Goal: Task Accomplishment & Management: Manage account settings

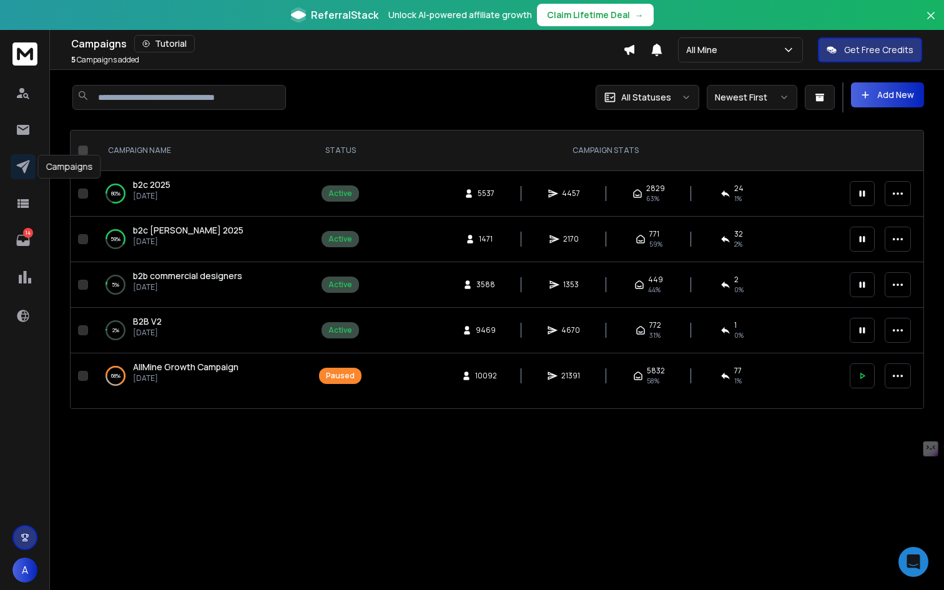
click at [9, 235] on div "14 A" at bounding box center [25, 312] width 50 height 565
click at [11, 235] on link "14" at bounding box center [23, 240] width 25 height 25
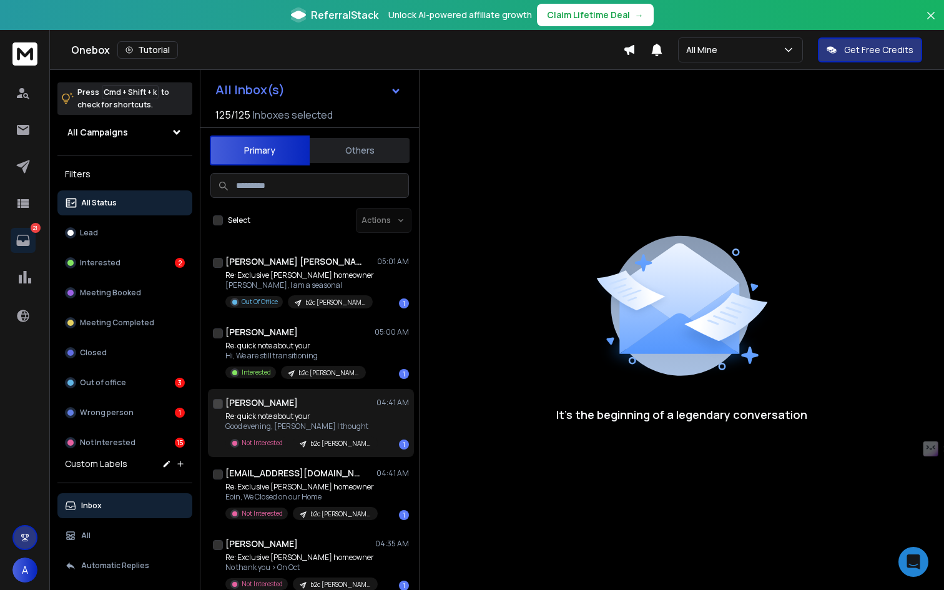
click at [305, 402] on div "[PERSON_NAME] 04:41 AM" at bounding box center [316, 402] width 183 height 12
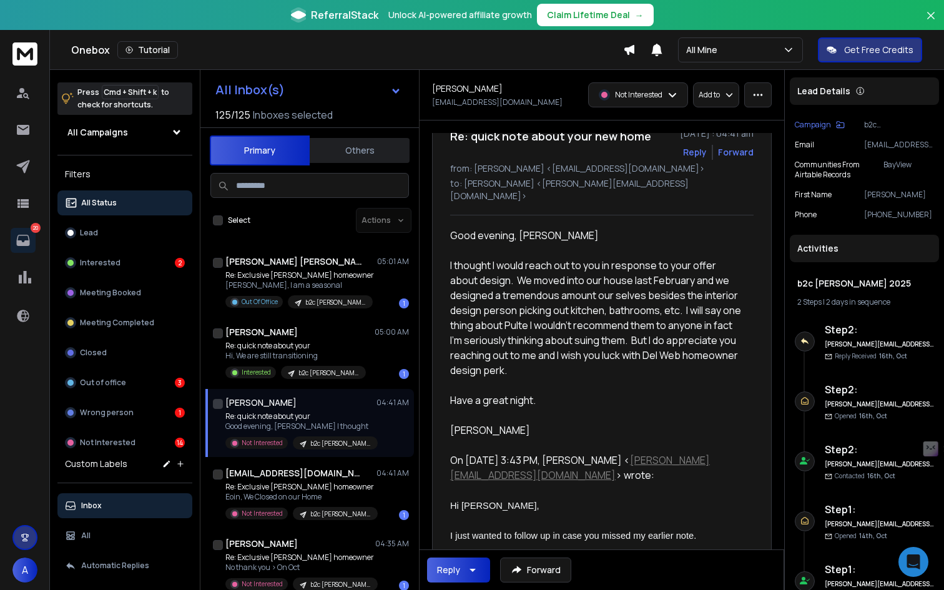
scroll to position [52, 0]
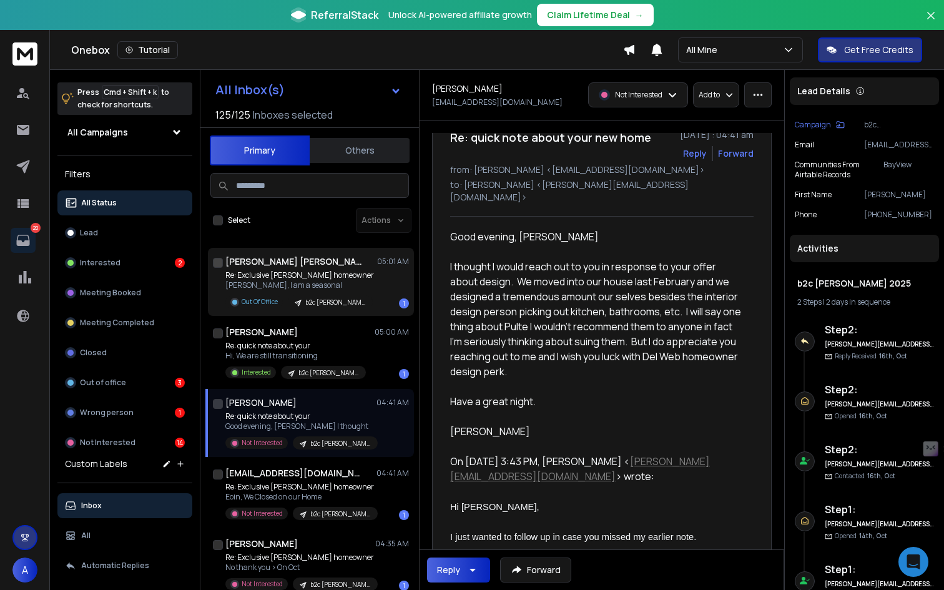
click at [331, 276] on p "Re: Exclusive [PERSON_NAME] homeowner" at bounding box center [299, 275] width 149 height 10
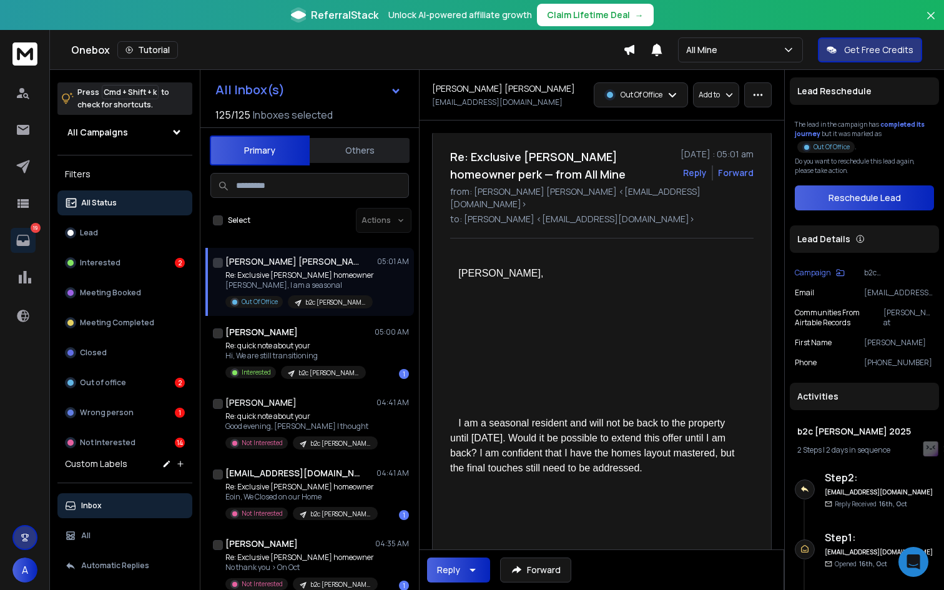
scroll to position [0, 0]
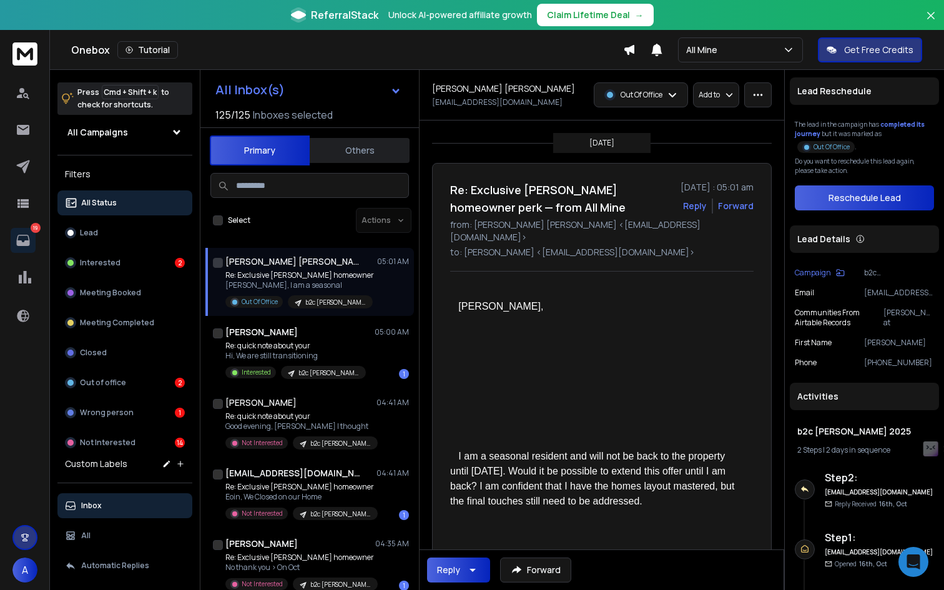
click at [667, 89] on div "Out Of Office" at bounding box center [640, 95] width 93 height 24
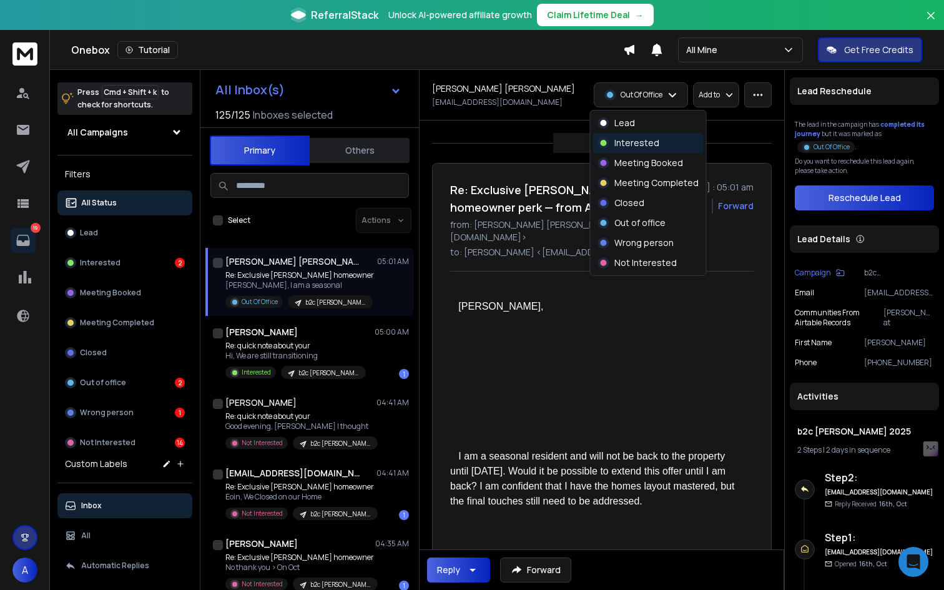
click at [660, 144] on div "Interested" at bounding box center [648, 143] width 110 height 20
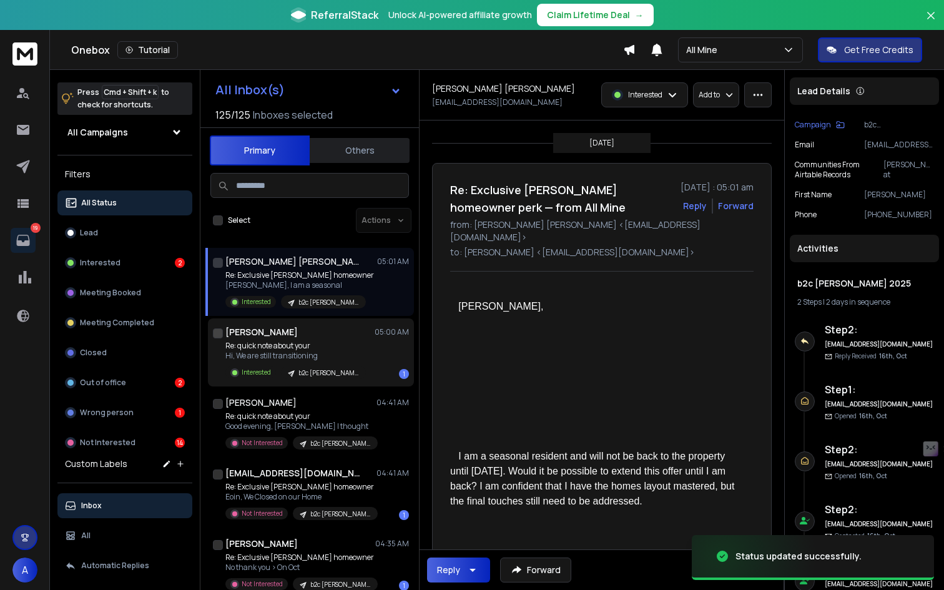
click at [373, 351] on div "Re: quick note about your Hi, We are still transitioning Interested b2c [PERSON…" at bounding box center [316, 360] width 183 height 38
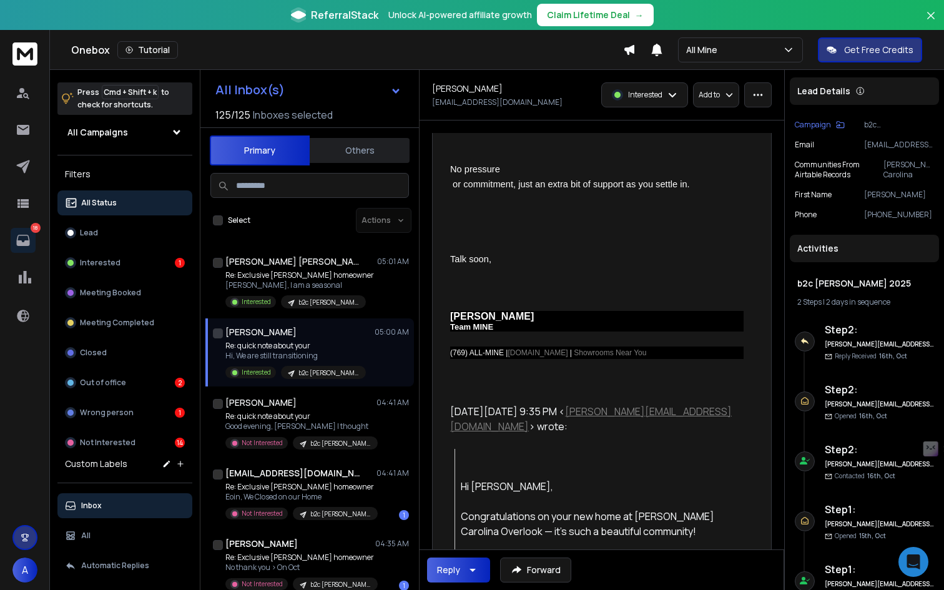
scroll to position [1156, 0]
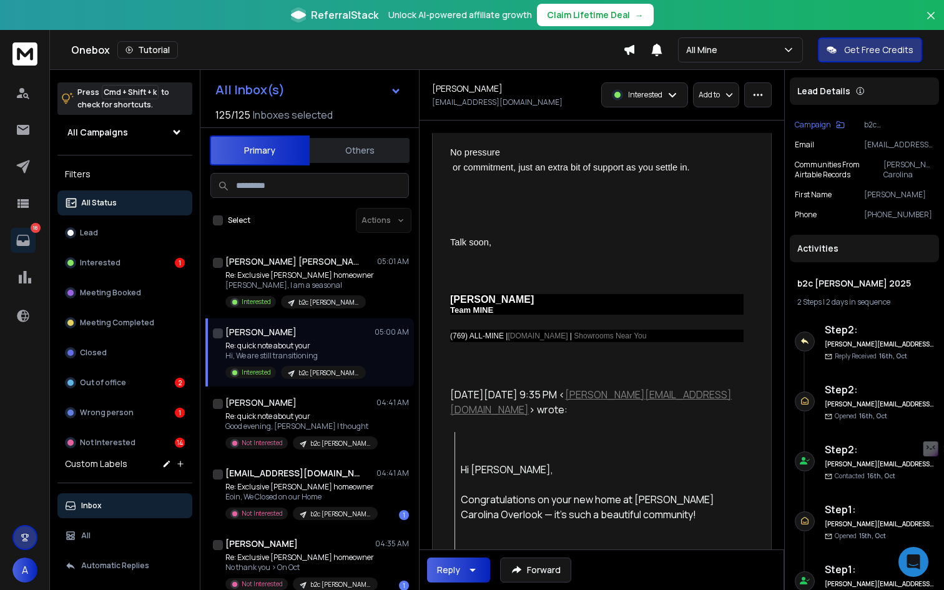
click at [321, 340] on div "[PERSON_NAME] 05:00 AM Re: quick note about your Hi, We are still transitioning…" at bounding box center [316, 352] width 183 height 53
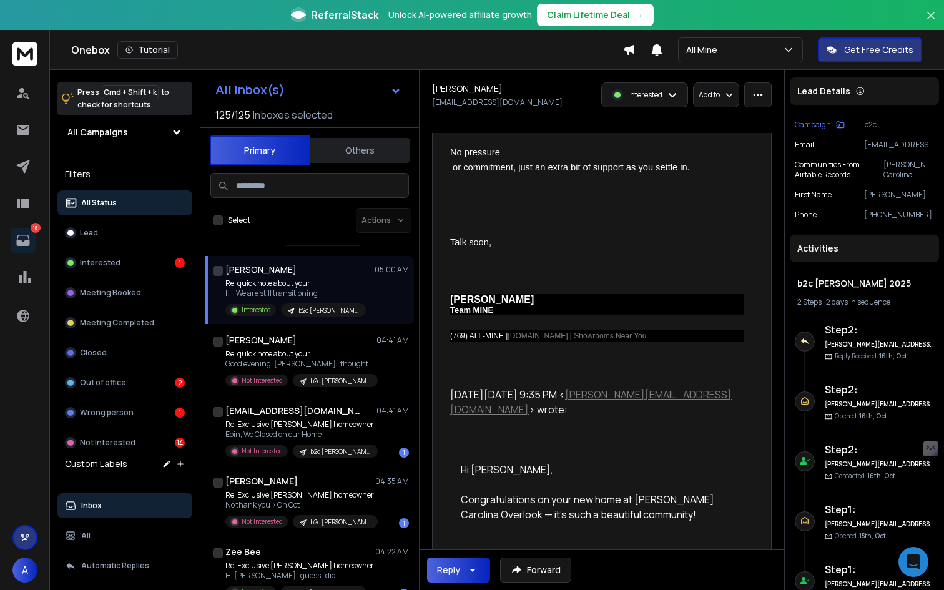
scroll to position [64, 0]
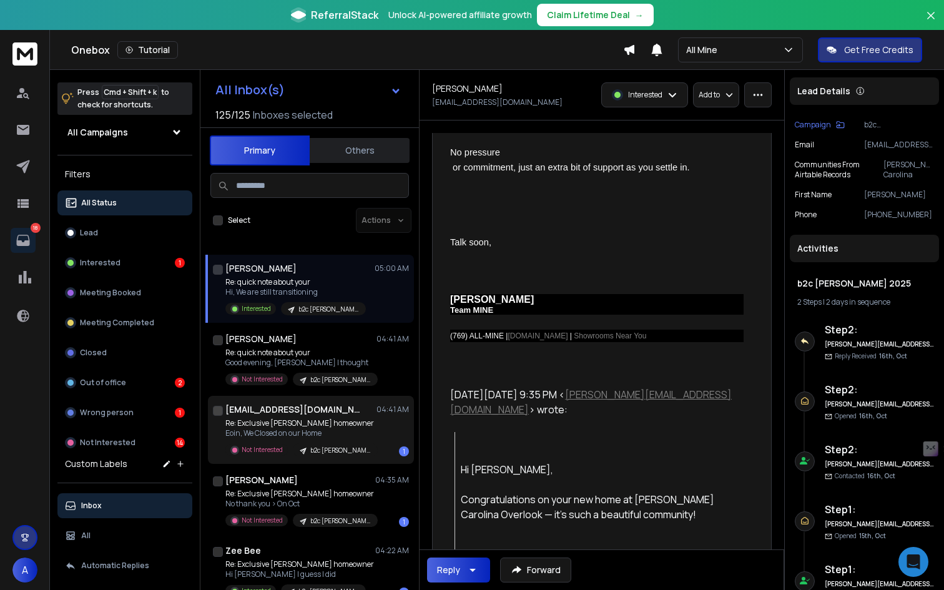
click at [353, 431] on p "Eoin, We Closed on our Home" at bounding box center [300, 433] width 150 height 10
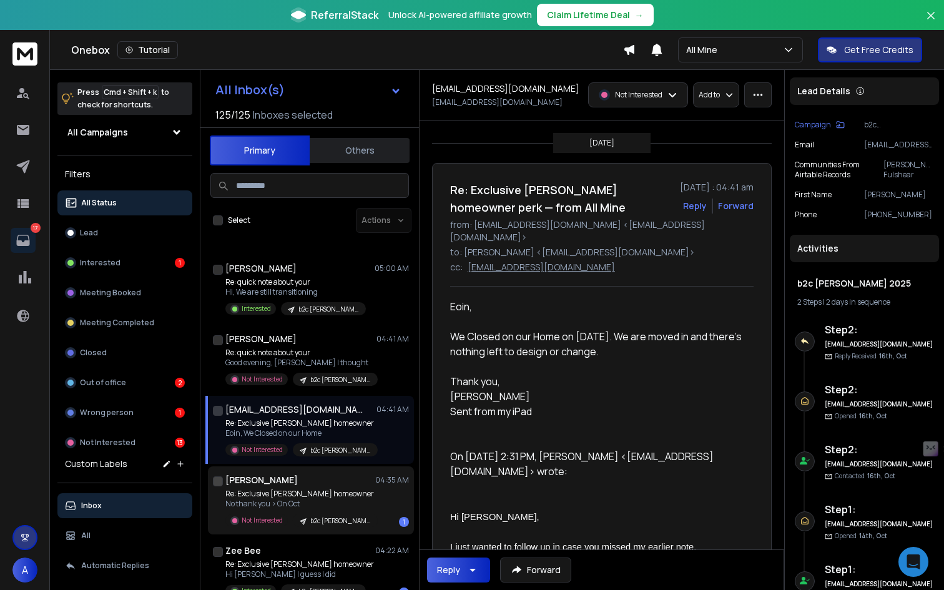
click at [359, 489] on p "Re: Exclusive [PERSON_NAME] homeowner" at bounding box center [300, 494] width 150 height 10
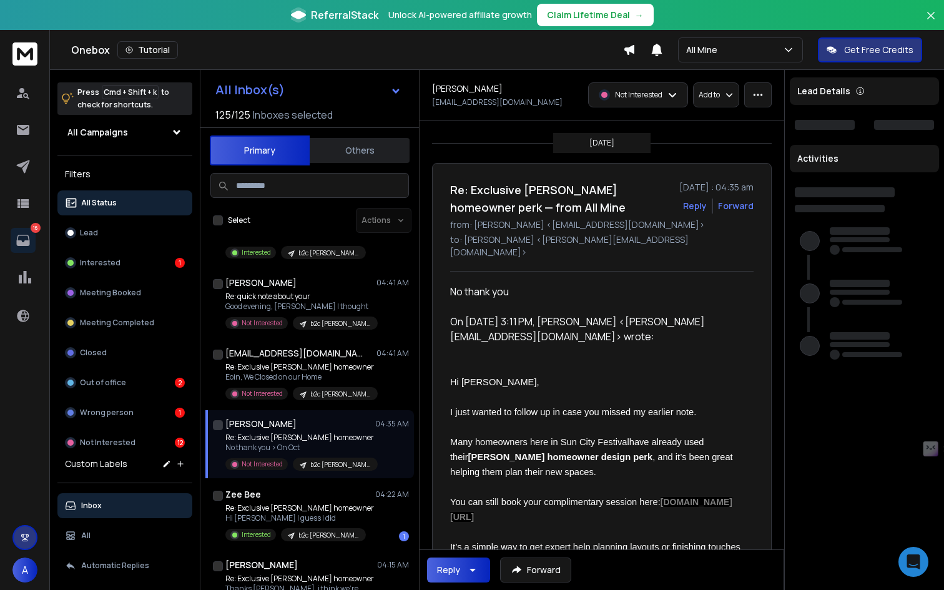
scroll to position [130, 0]
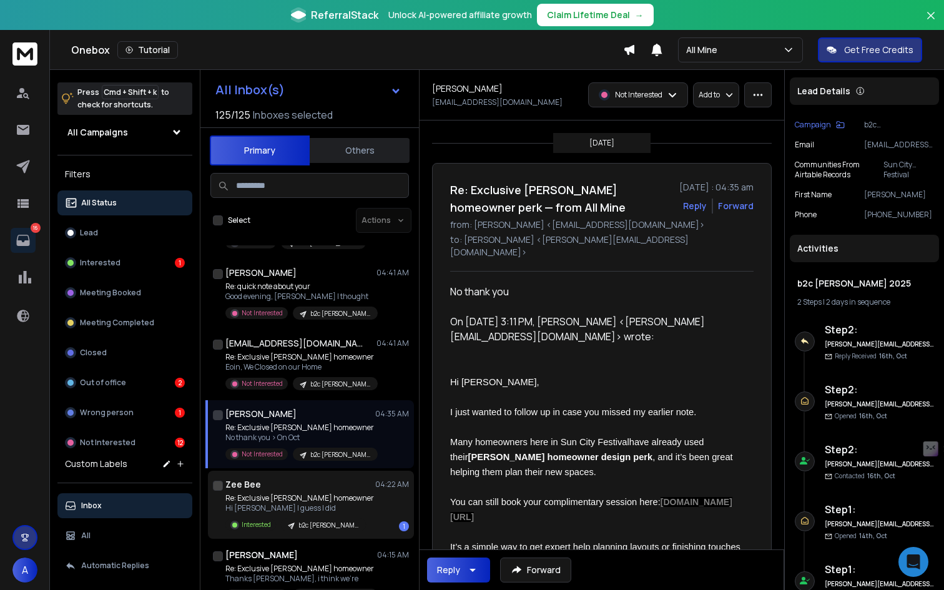
click at [351, 493] on p "Re: Exclusive [PERSON_NAME] homeowner" at bounding box center [299, 498] width 149 height 10
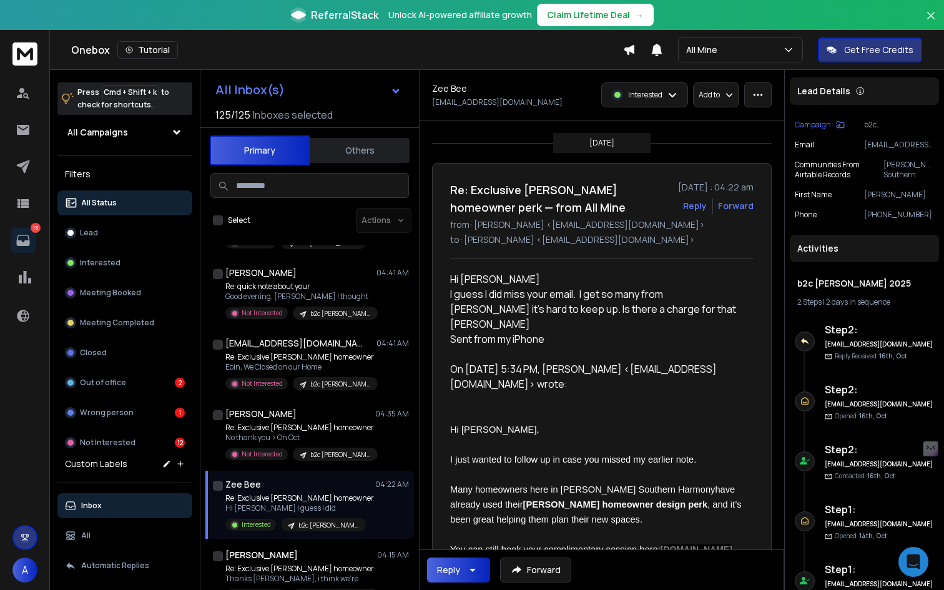
click at [459, 429] on span "Hi [PERSON_NAME]," at bounding box center [494, 429] width 89 height 10
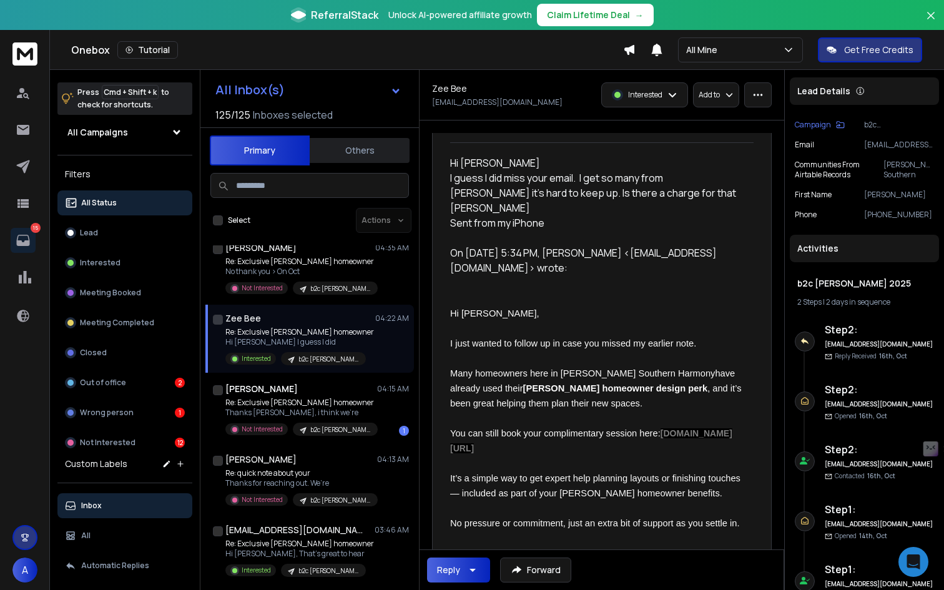
scroll to position [298, 0]
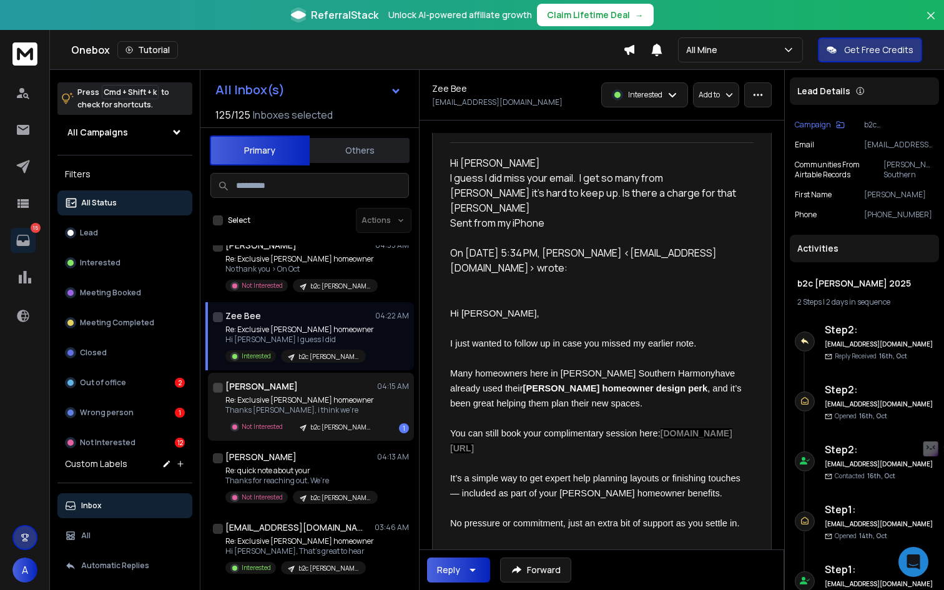
click at [359, 406] on p "Thanks [PERSON_NAME], i think we're" at bounding box center [300, 410] width 150 height 10
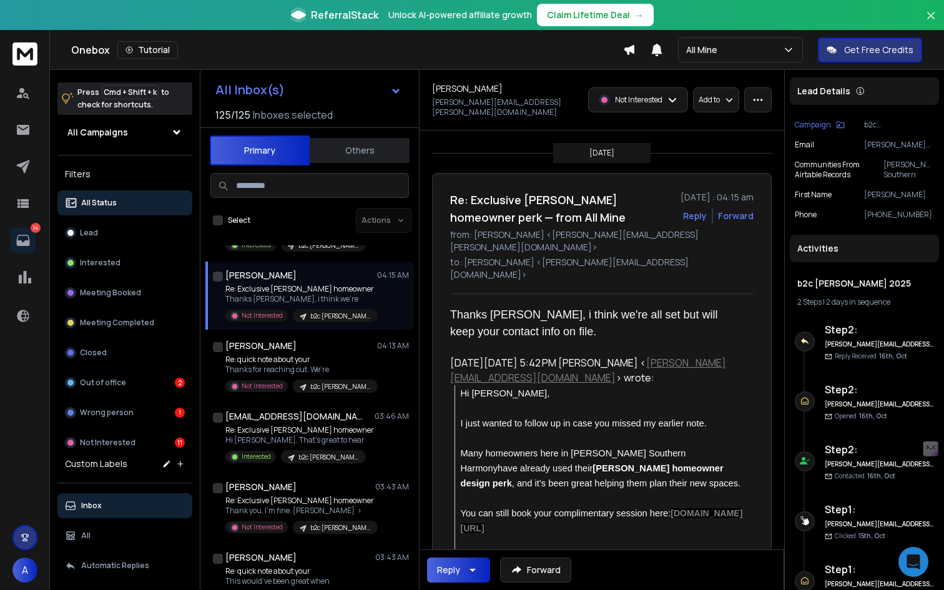
scroll to position [421, 0]
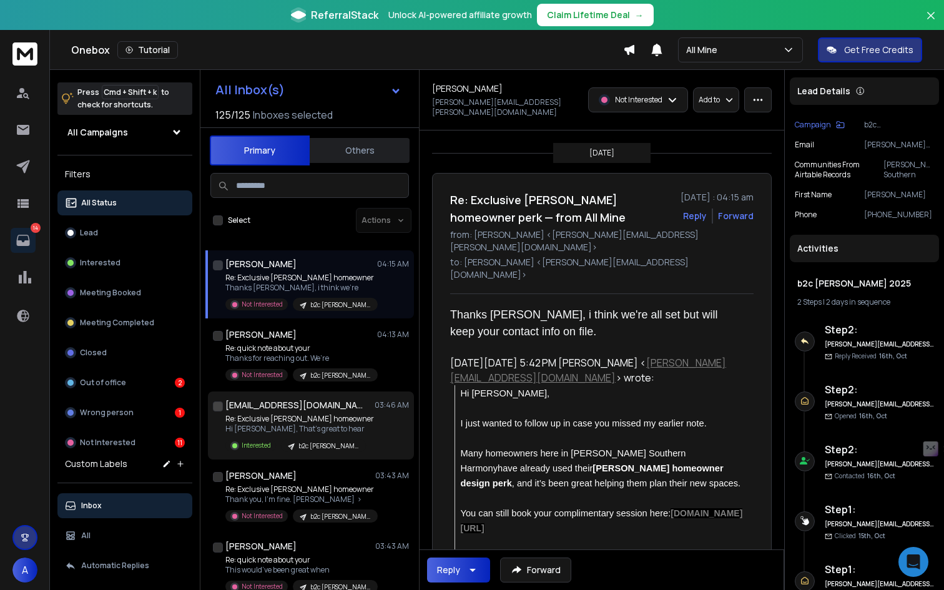
click at [364, 419] on div "Re: Exclusive [PERSON_NAME] homeowner Hi [PERSON_NAME], That’s great to hear In…" at bounding box center [316, 433] width 183 height 38
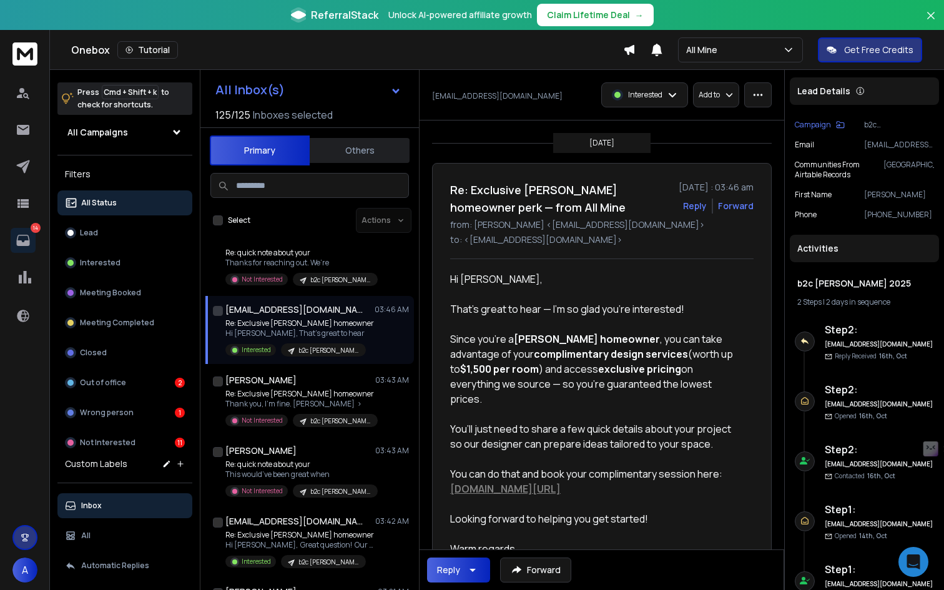
scroll to position [519, 0]
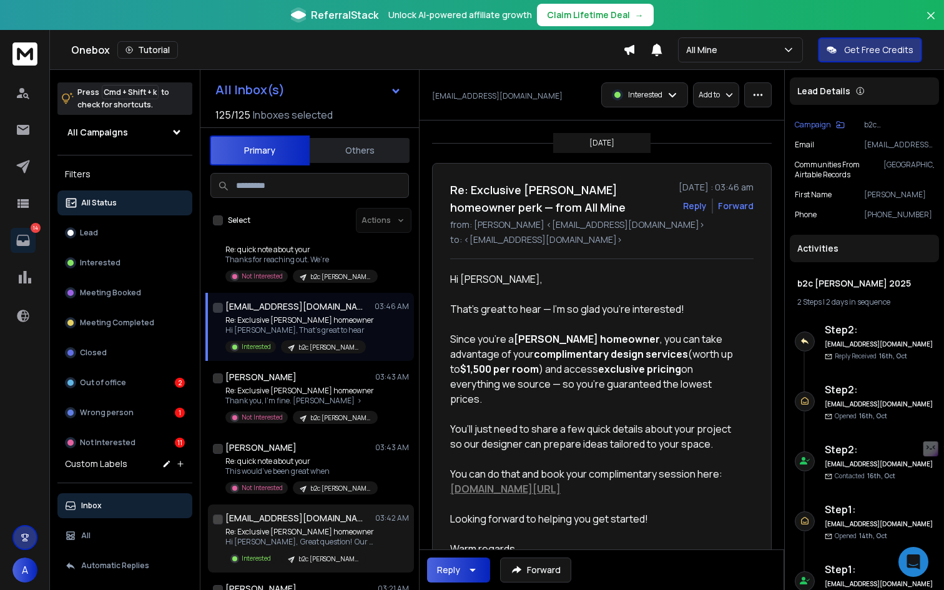
click at [353, 519] on div "[EMAIL_ADDRESS][DOMAIN_NAME] 03:42 AM" at bounding box center [316, 518] width 183 height 12
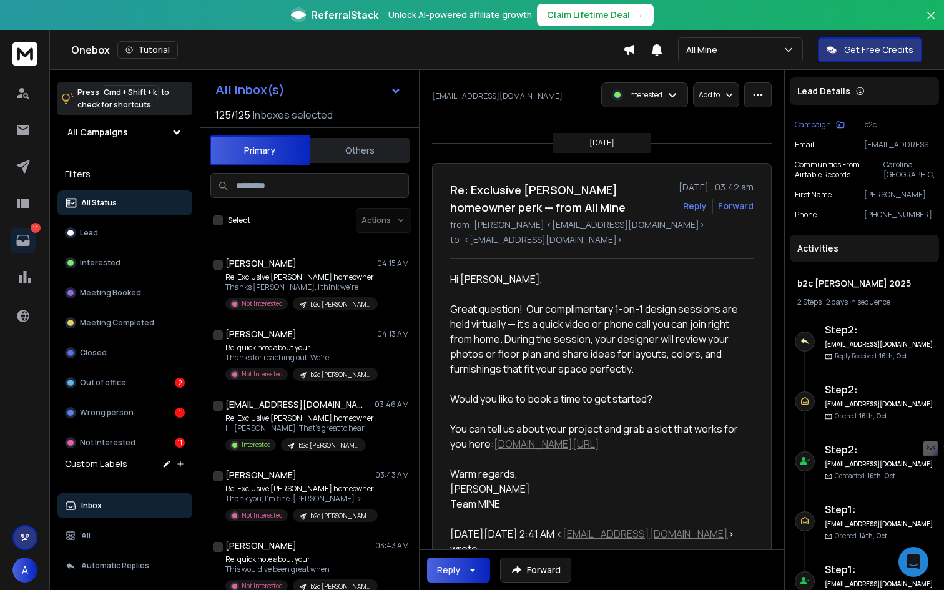
scroll to position [418, 0]
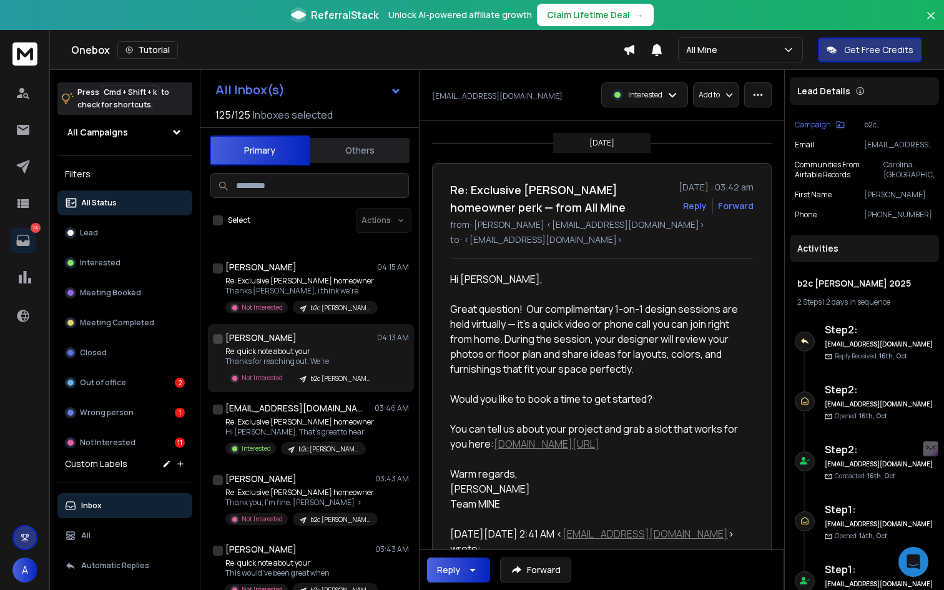
click at [346, 358] on p "Thanks for reaching out. We’re" at bounding box center [300, 361] width 150 height 10
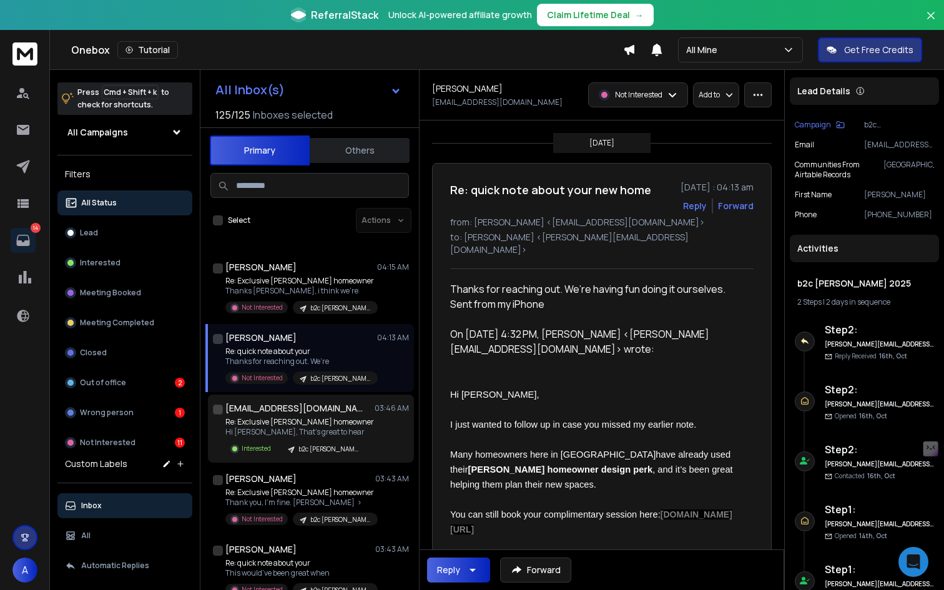
click at [337, 437] on div "Re: Exclusive [PERSON_NAME] homeowner Hi [PERSON_NAME], That’s great to hear In…" at bounding box center [299, 436] width 149 height 38
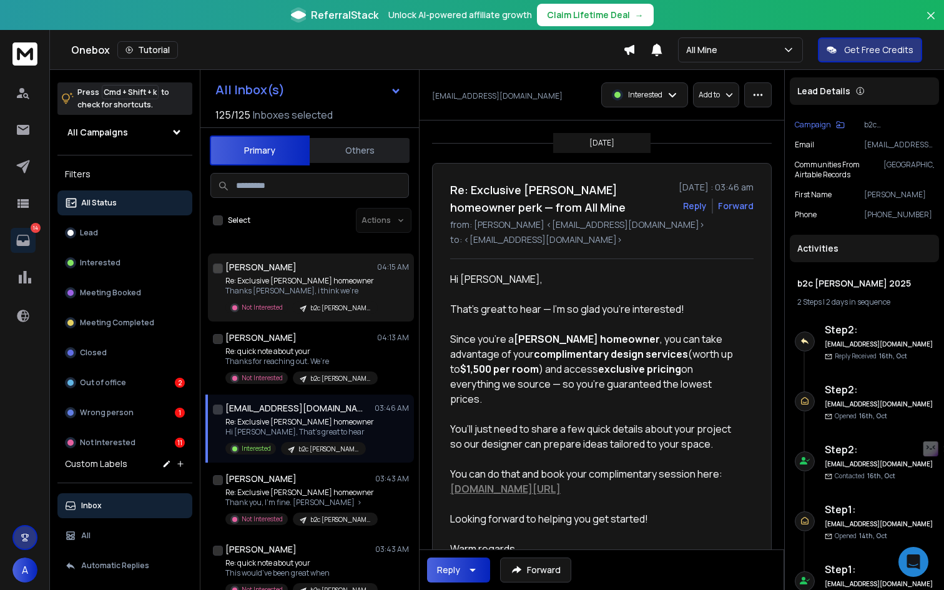
click at [325, 281] on p "Re: Exclusive [PERSON_NAME] homeowner" at bounding box center [300, 281] width 150 height 10
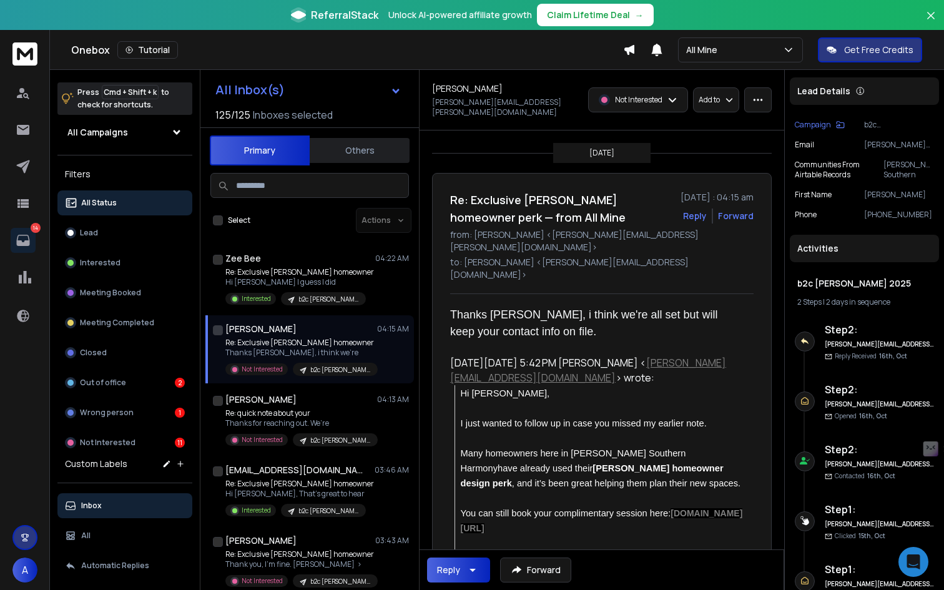
scroll to position [347, 0]
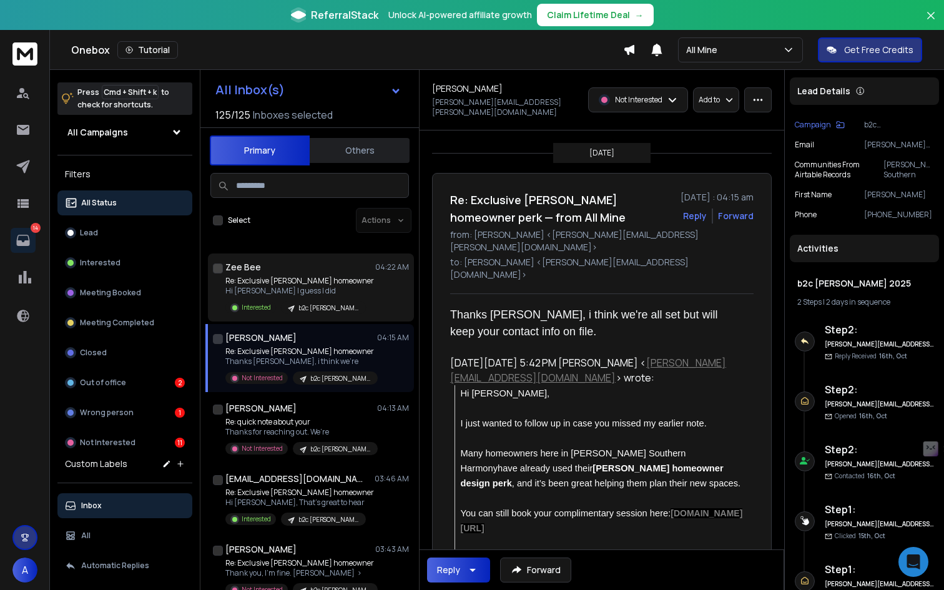
click at [326, 288] on p "Hi [PERSON_NAME] I guess I did" at bounding box center [299, 291] width 149 height 10
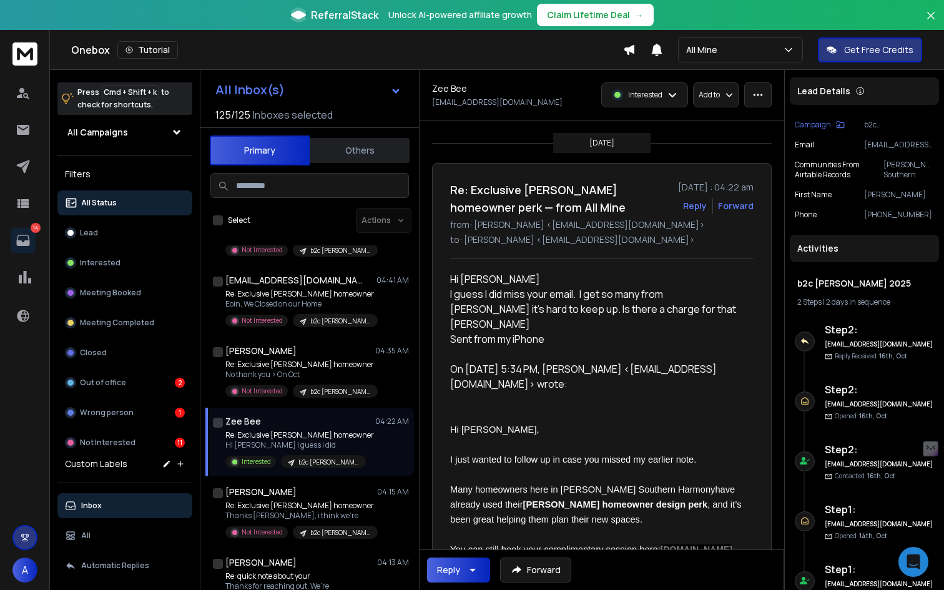
scroll to position [192, 0]
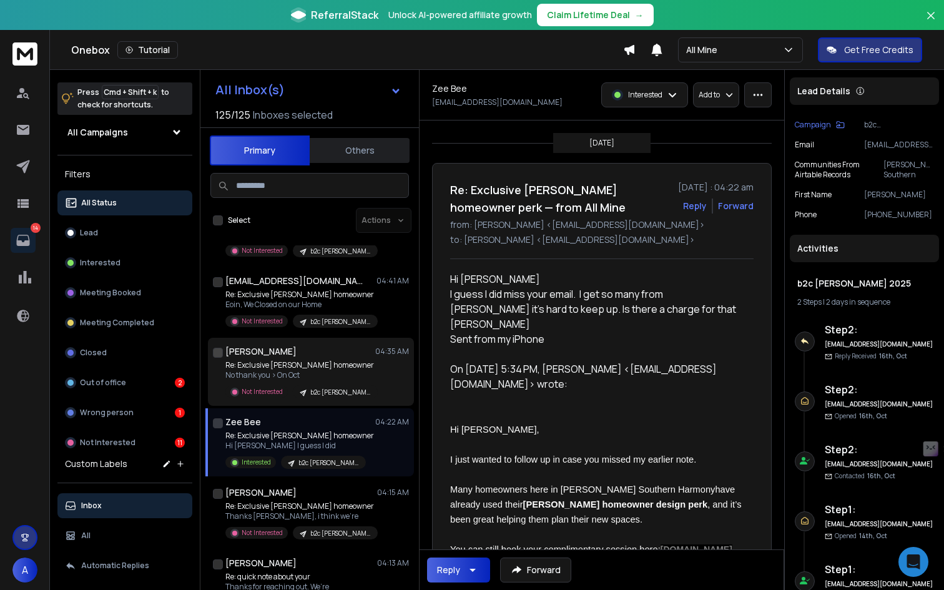
click at [337, 369] on p "Re: Exclusive [PERSON_NAME] homeowner" at bounding box center [300, 365] width 150 height 10
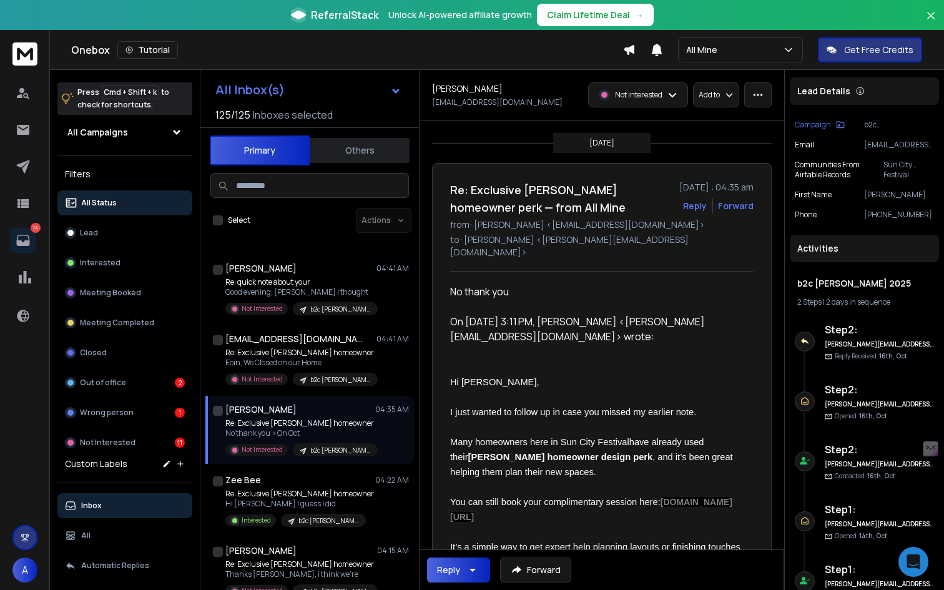
scroll to position [124, 0]
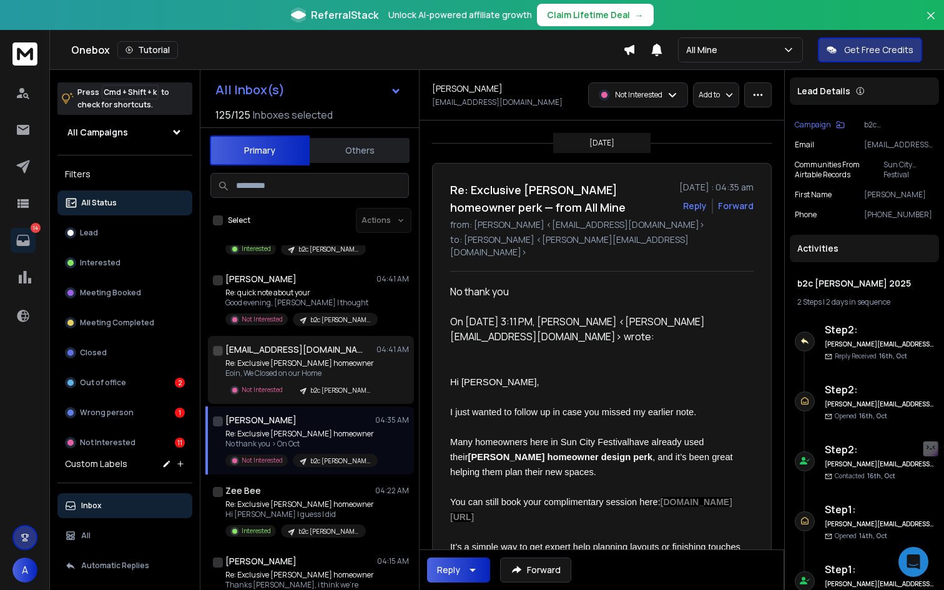
click at [336, 364] on p "Re: Exclusive [PERSON_NAME] homeowner" at bounding box center [300, 363] width 150 height 10
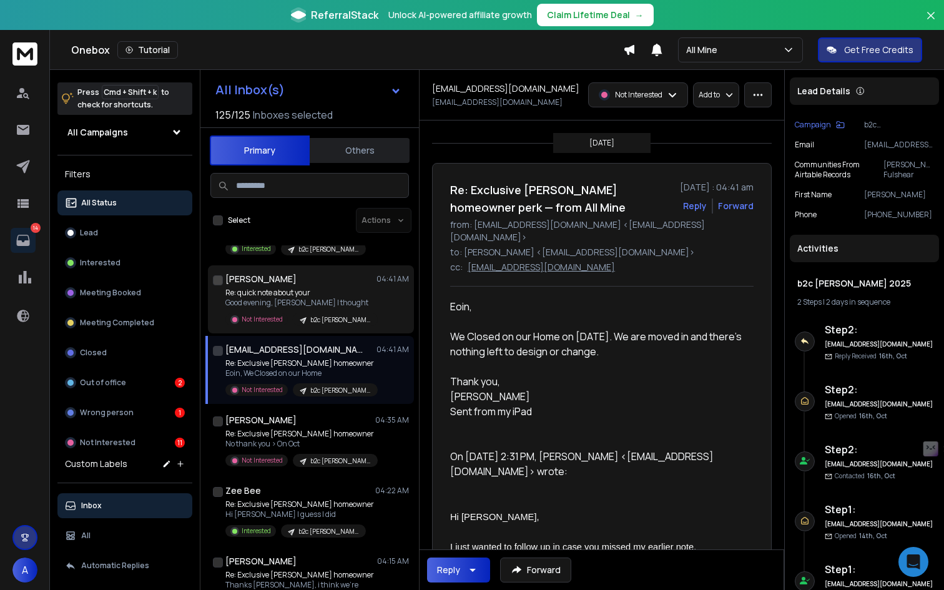
click at [333, 300] on p "Good evening, [PERSON_NAME] I thought" at bounding box center [300, 303] width 150 height 10
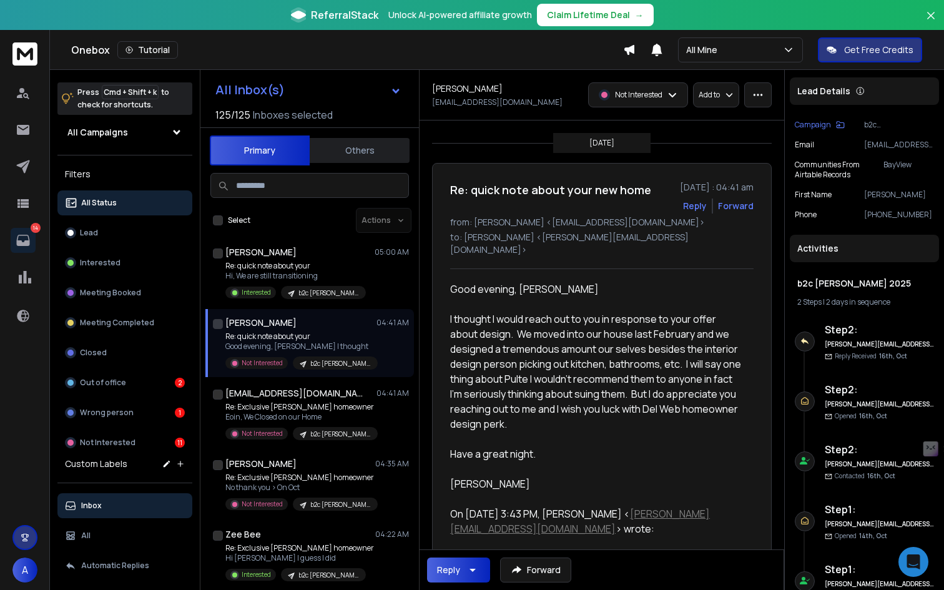
scroll to position [63, 0]
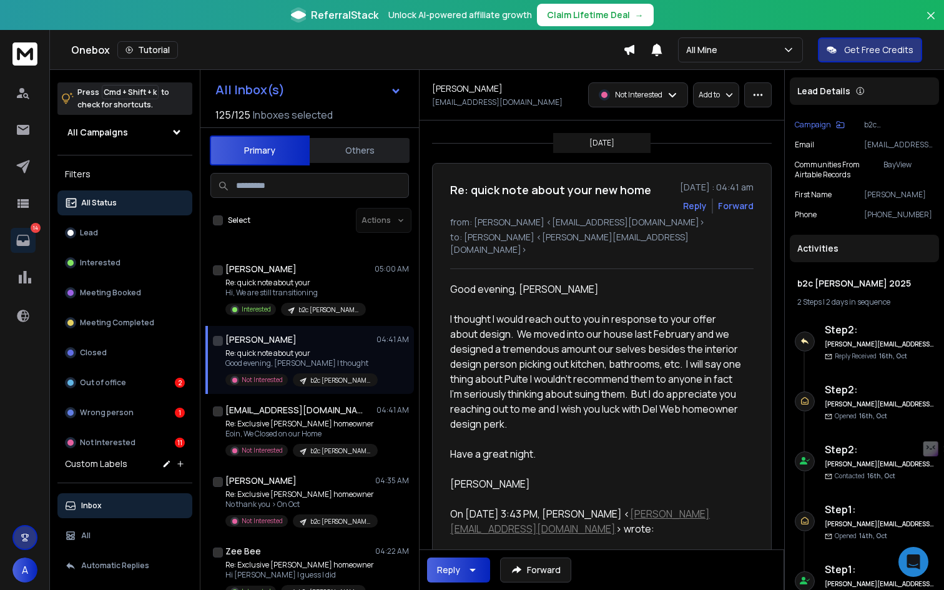
click at [333, 300] on div "Re: quick note about your Hi, We are still transitioning Interested b2c [PERSON…" at bounding box center [295, 297] width 140 height 38
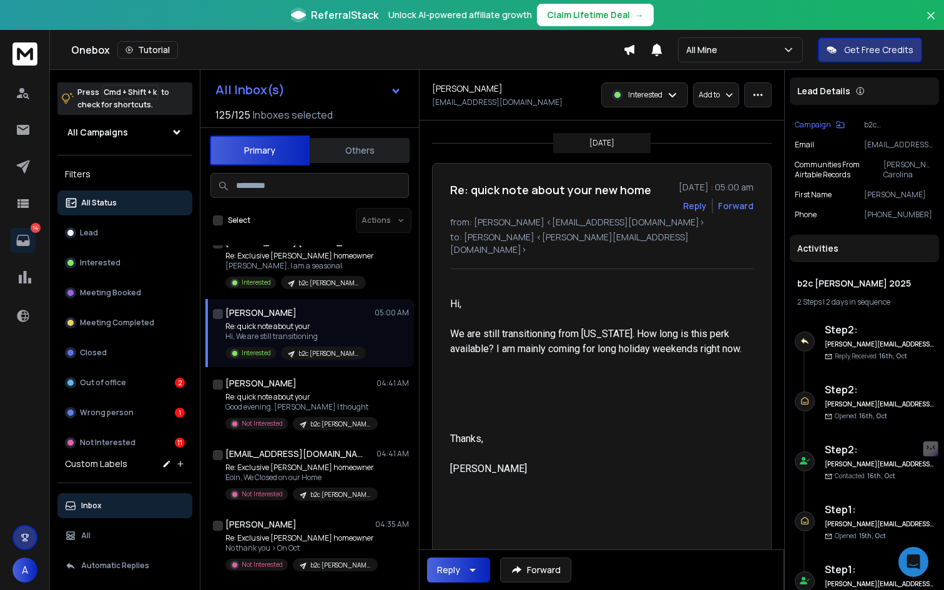
scroll to position [0, 0]
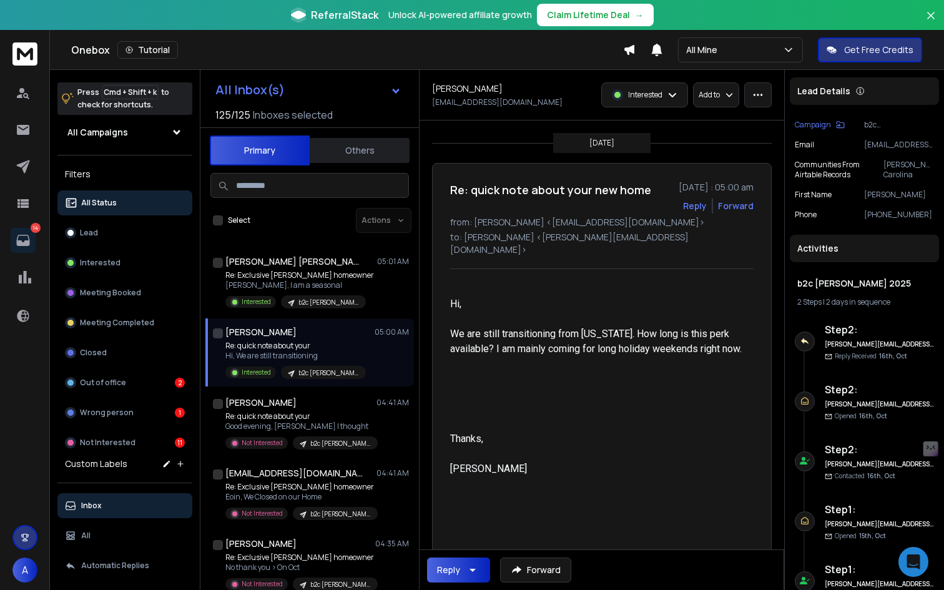
click at [299, 290] on p "[PERSON_NAME], I am a seasonal" at bounding box center [299, 285] width 149 height 10
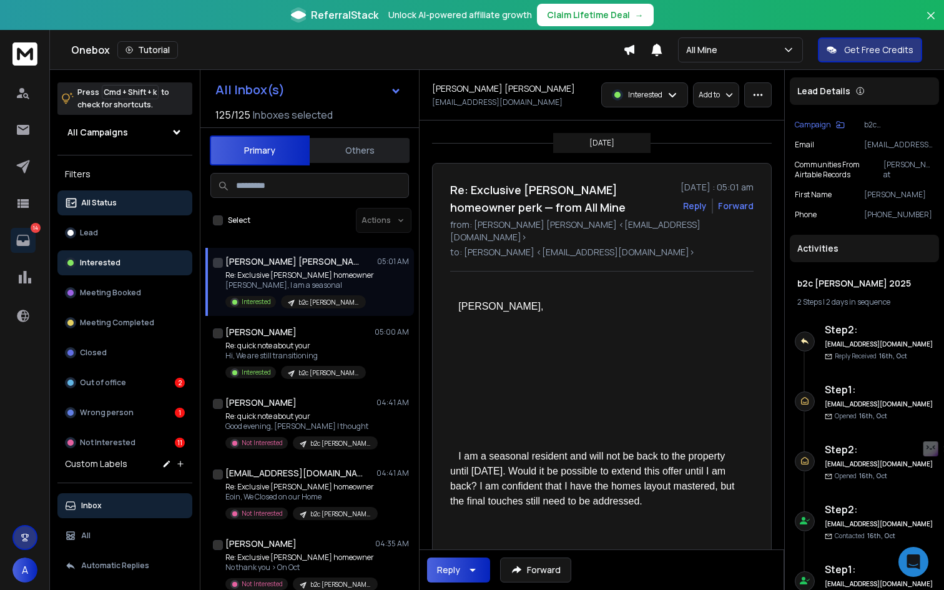
click at [127, 259] on button "Interested" at bounding box center [124, 262] width 135 height 25
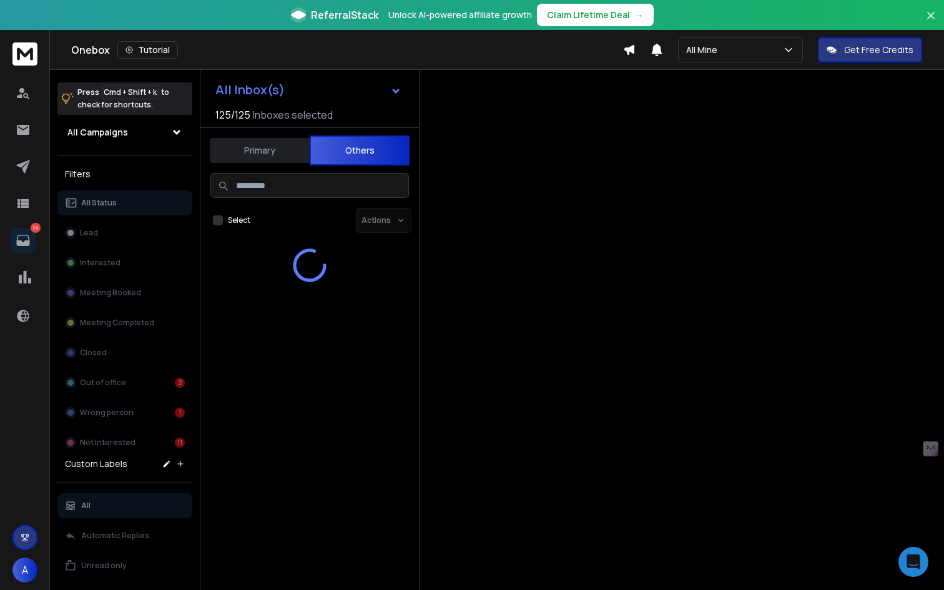
click at [359, 160] on button "Others" at bounding box center [360, 150] width 100 height 30
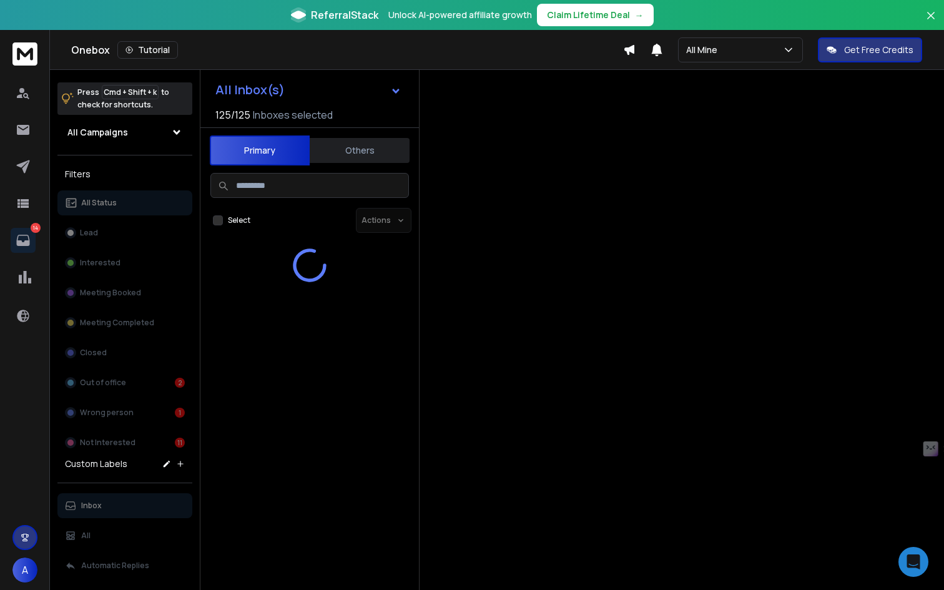
click at [281, 151] on button "Primary" at bounding box center [260, 150] width 100 height 30
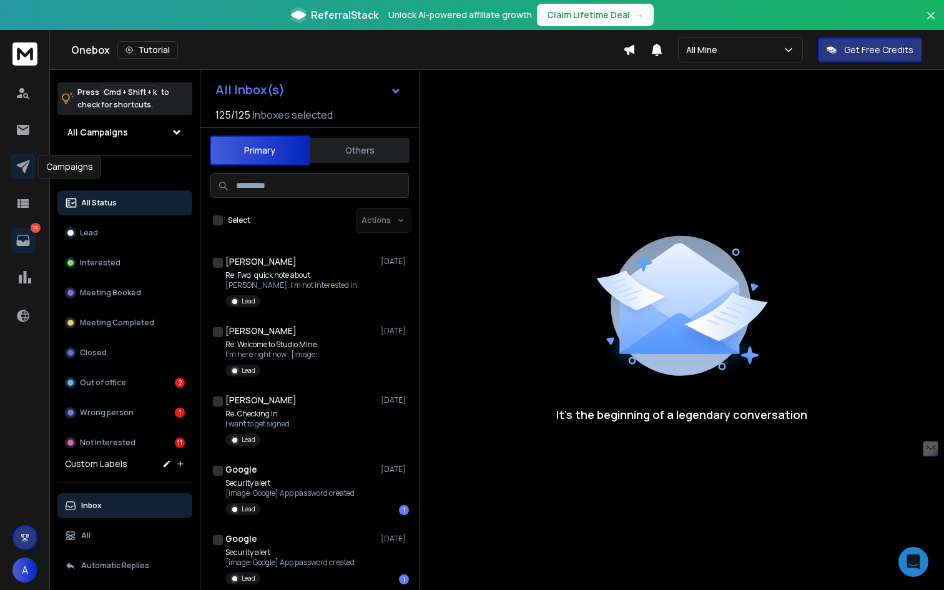
click at [17, 164] on icon at bounding box center [22, 166] width 13 height 13
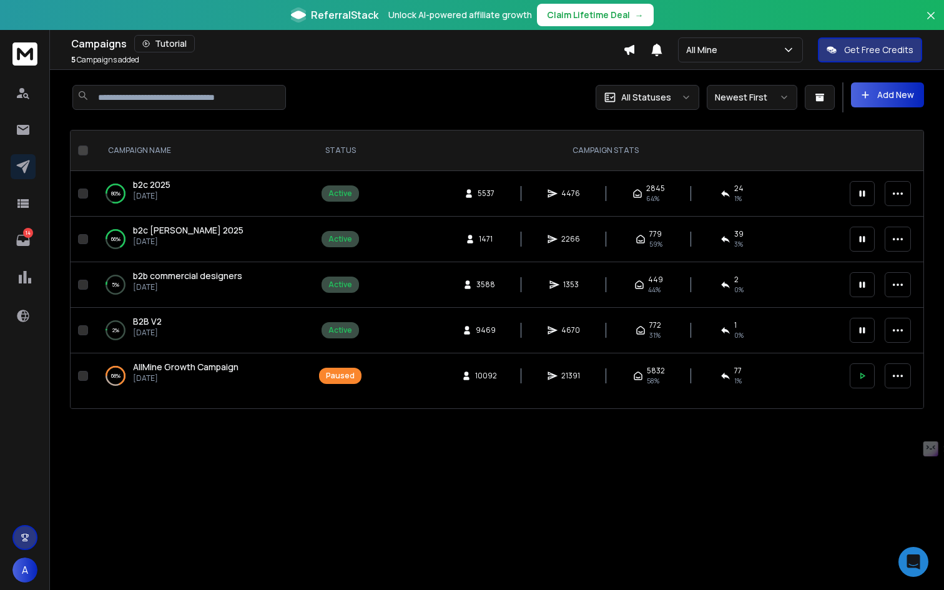
click at [184, 194] on div "80 % b2c 2025 [DATE]" at bounding box center [201, 193] width 193 height 30
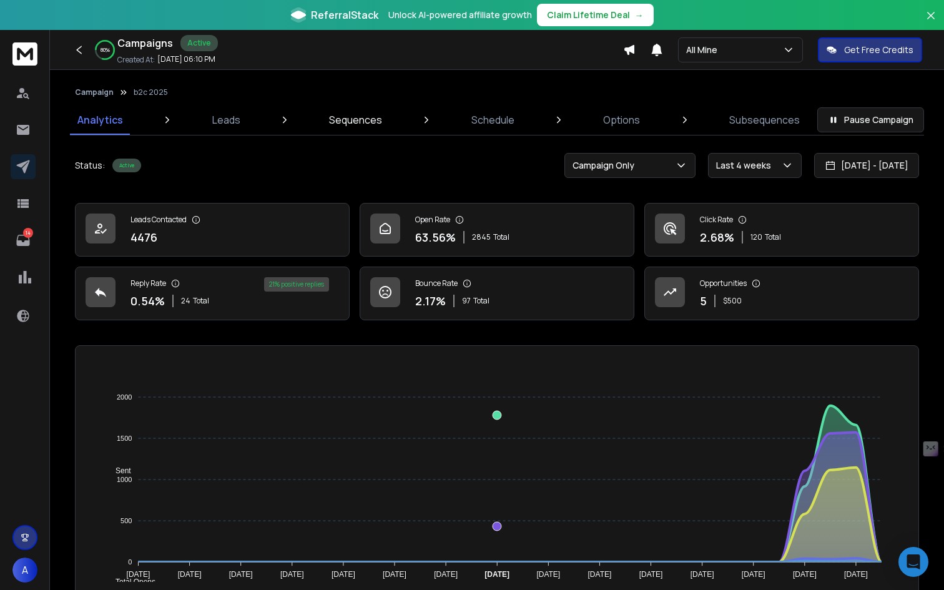
click at [345, 118] on p "Sequences" at bounding box center [355, 119] width 53 height 15
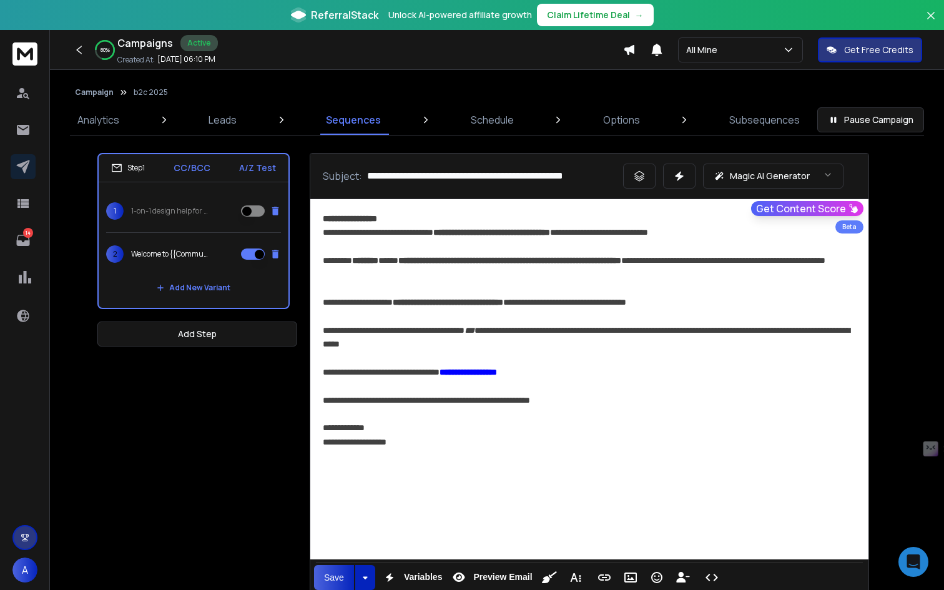
click at [418, 345] on div "**********" at bounding box center [589, 337] width 533 height 28
click at [172, 261] on div "2 Welcome to {{Communities From Airtable Records}}" at bounding box center [158, 253] width 105 height 17
type input "**********"
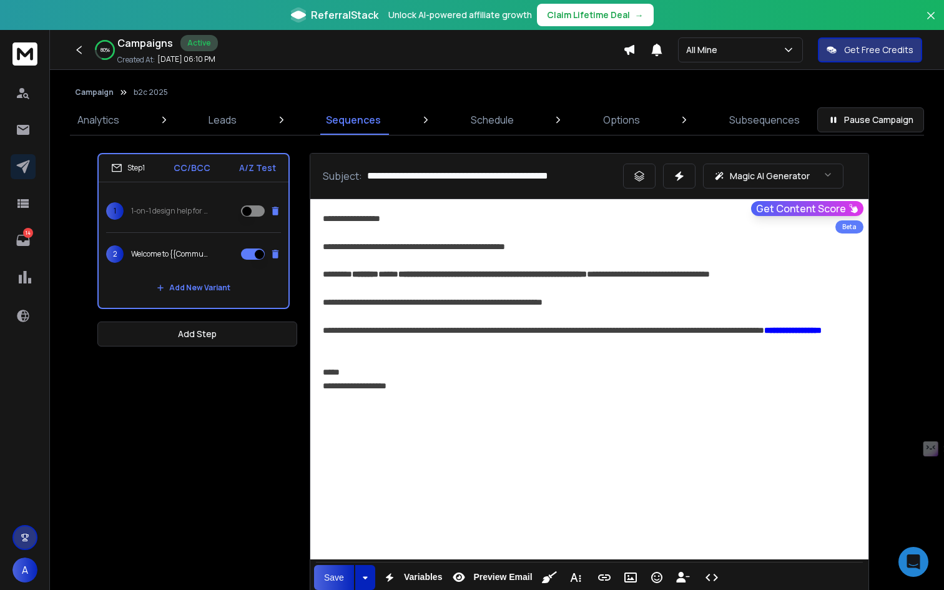
click at [434, 384] on div "**********" at bounding box center [589, 379] width 533 height 28
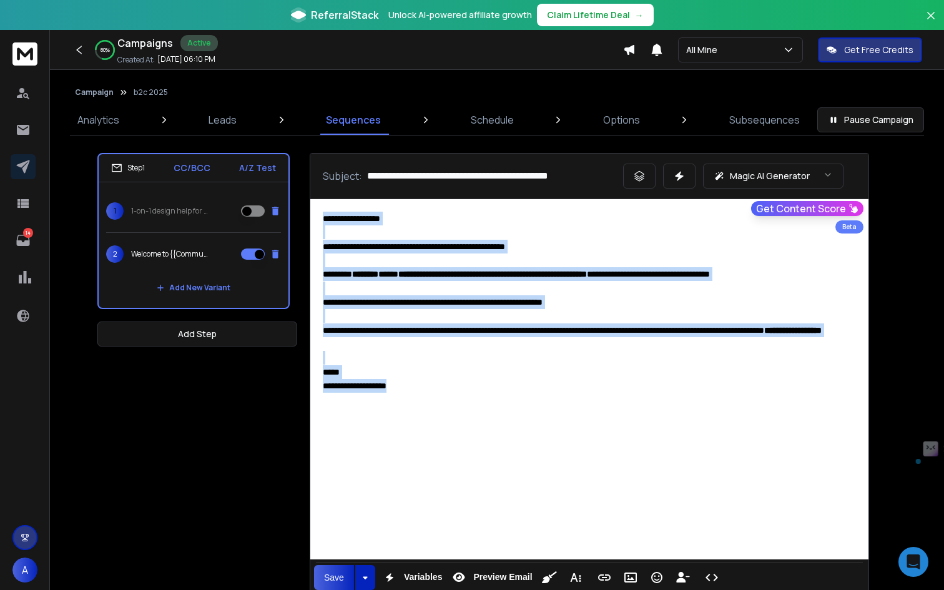
drag, startPoint x: 451, startPoint y: 395, endPoint x: 311, endPoint y: 220, distance: 224.3
click at [311, 220] on div "**********" at bounding box center [589, 376] width 558 height 354
click at [18, 168] on icon at bounding box center [23, 166] width 15 height 15
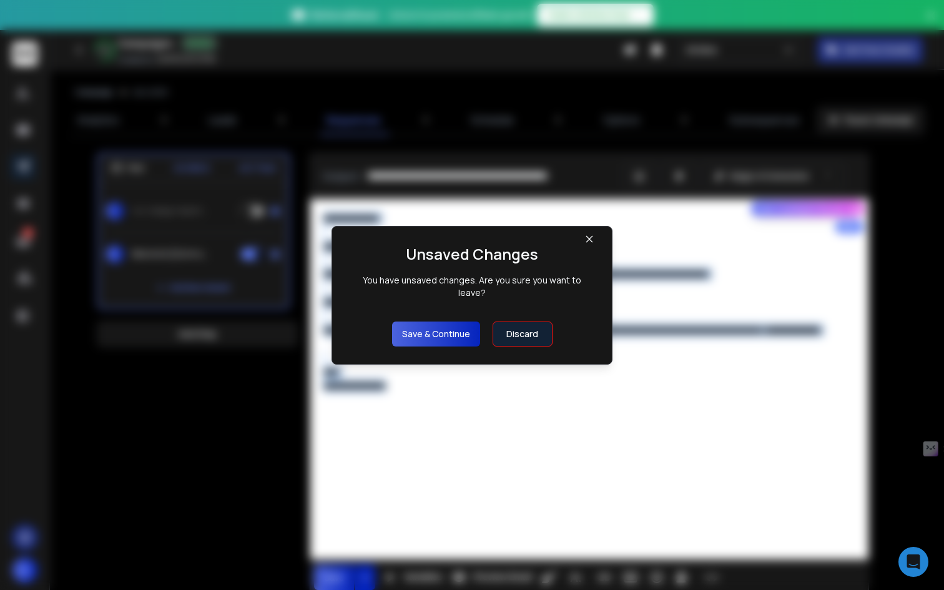
click at [511, 321] on button "Discard" at bounding box center [522, 333] width 60 height 25
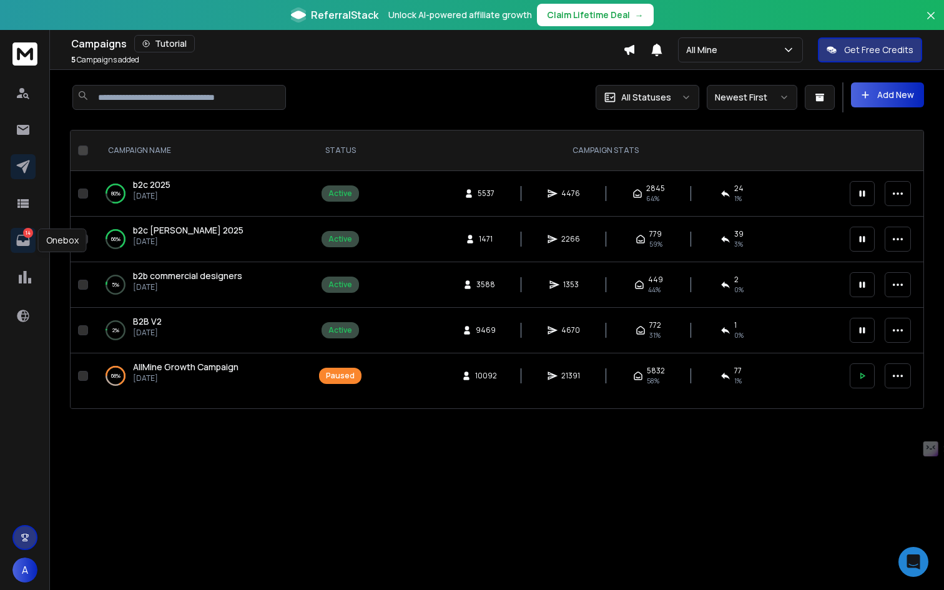
click at [19, 245] on icon at bounding box center [22, 240] width 13 height 11
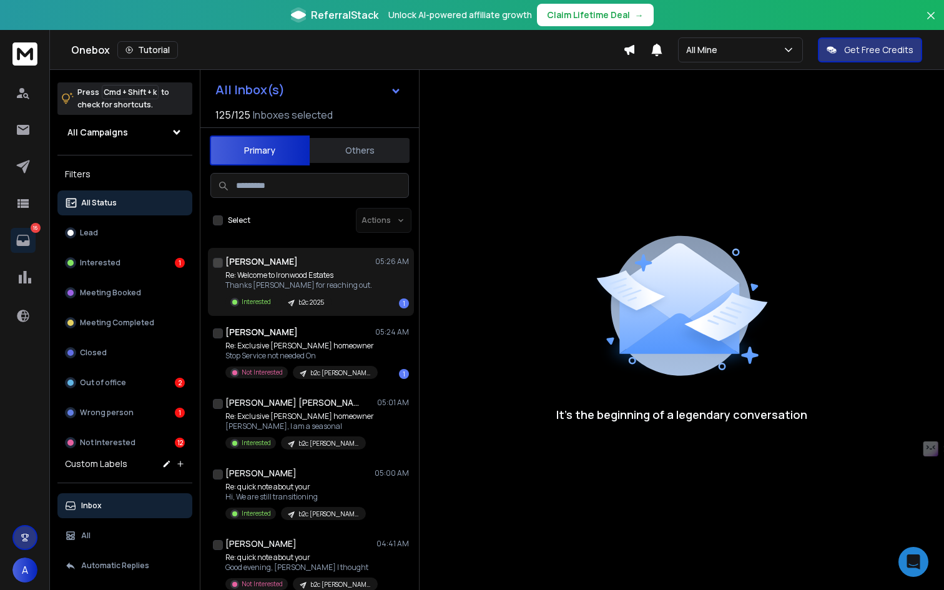
click at [252, 282] on p "Thanks [PERSON_NAME] for reaching out." at bounding box center [298, 285] width 147 height 10
